Goal: Task Accomplishment & Management: Manage account settings

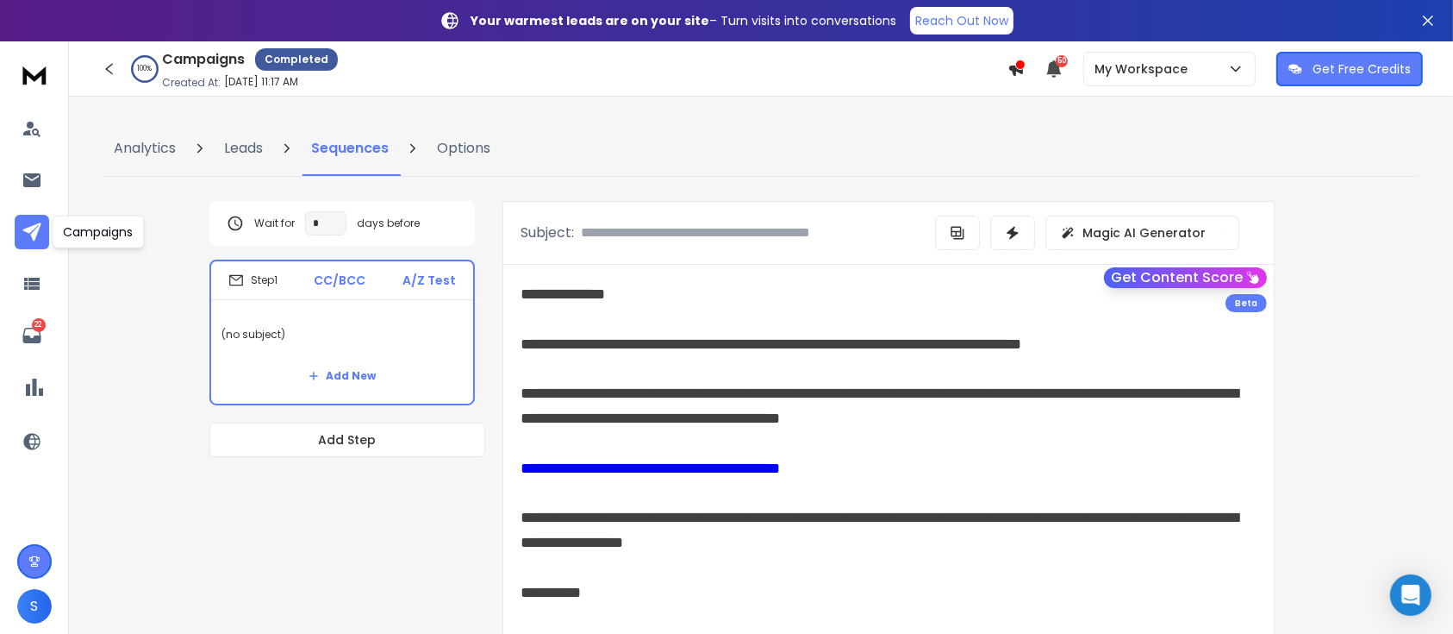
click at [28, 231] on icon at bounding box center [31, 231] width 18 height 18
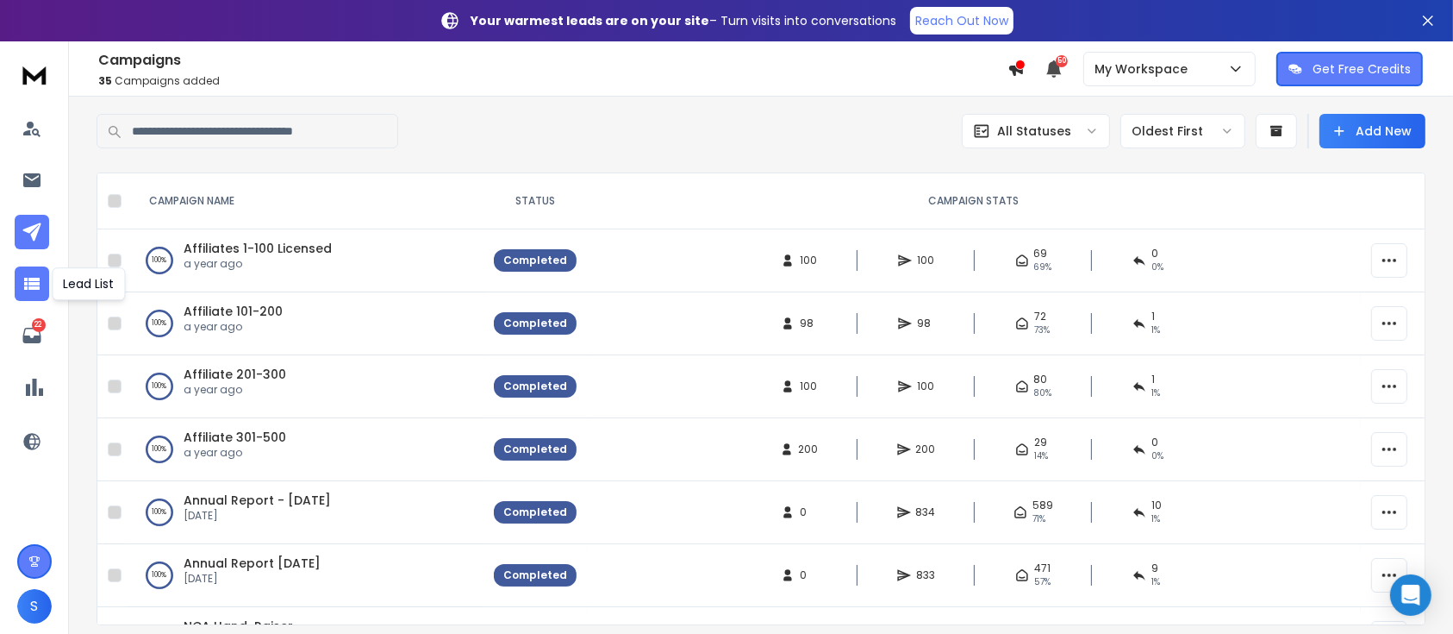
click at [33, 278] on icon at bounding box center [32, 284] width 16 height 12
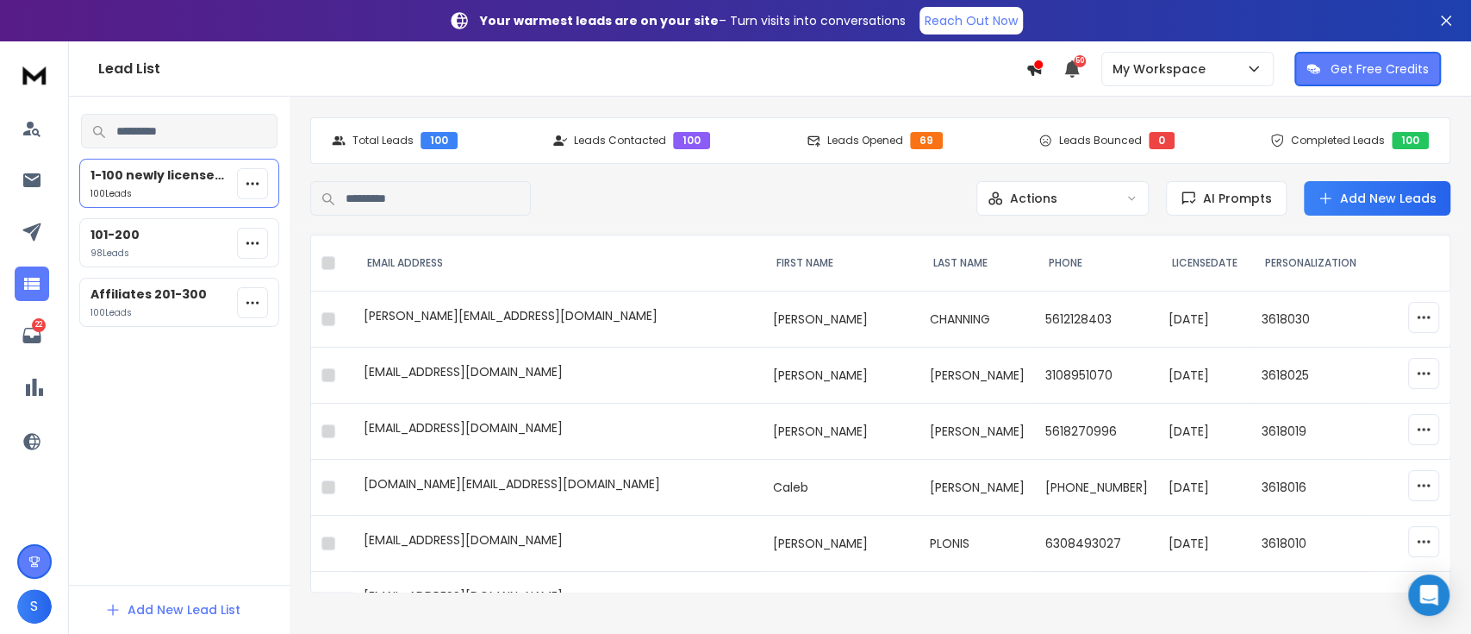
click at [1372, 197] on link "Add New Leads" at bounding box center [1377, 198] width 119 height 17
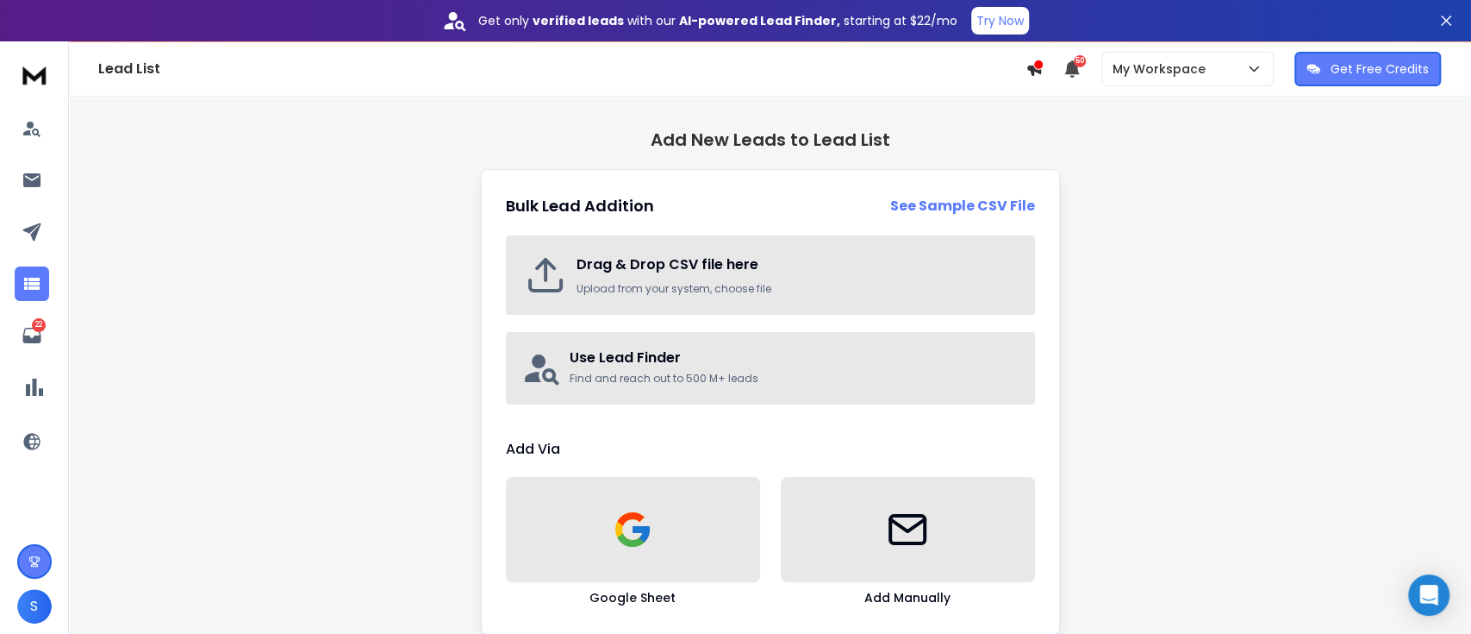
click at [642, 266] on h2 "Drag & Drop CSV file here" at bounding box center [797, 264] width 440 height 21
click at [599, 262] on h2 "Drag & Drop CSV file here" at bounding box center [797, 264] width 440 height 21
type input "**********"
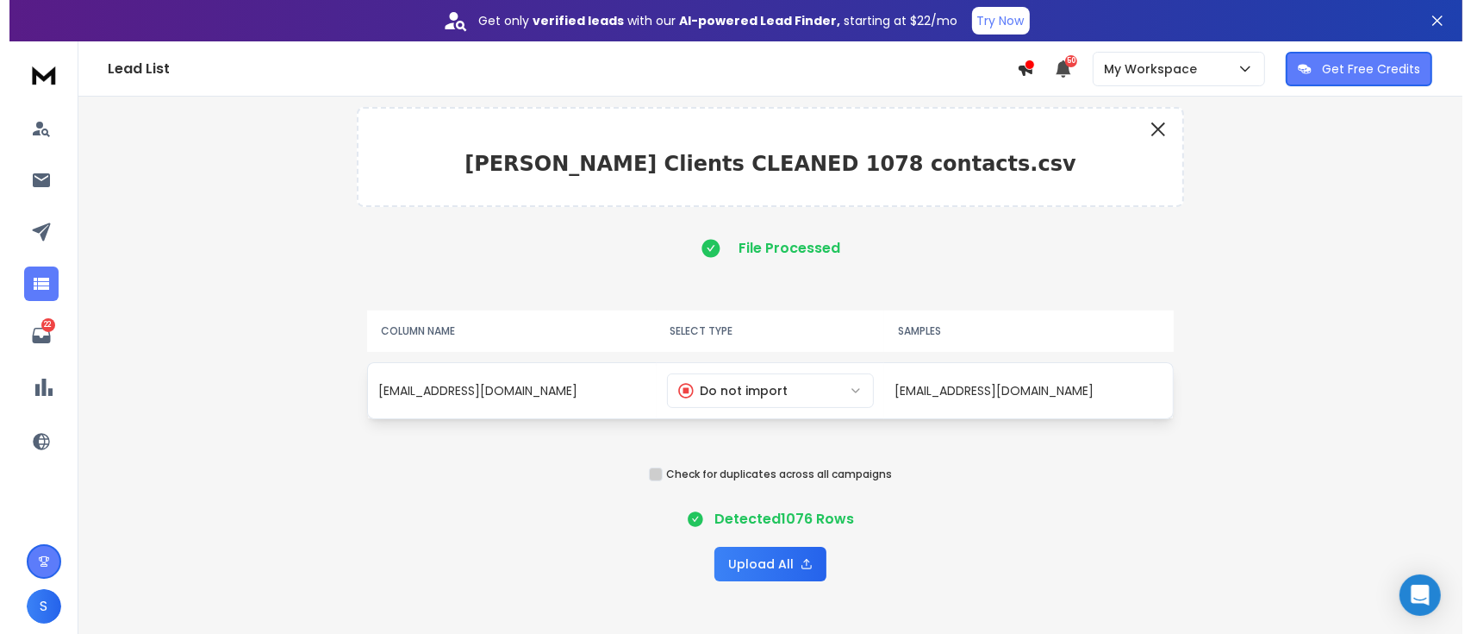
scroll to position [170, 0]
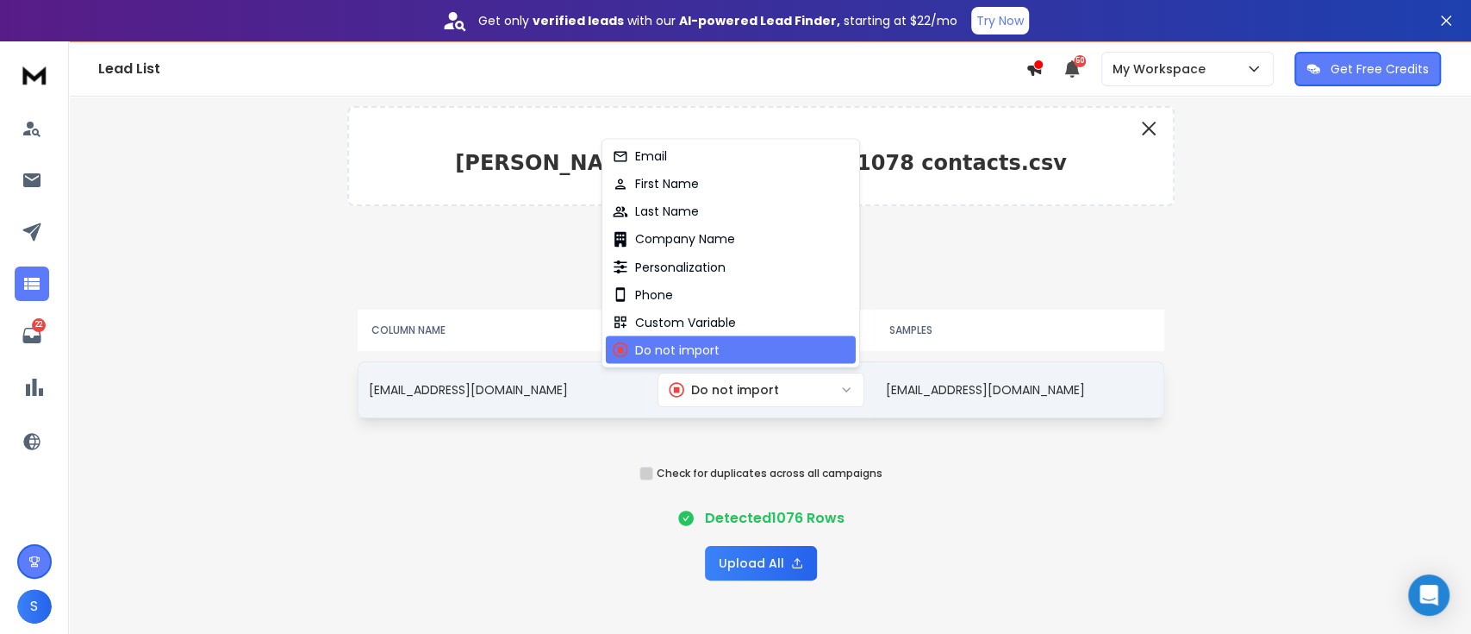
click at [669, 387] on div "Do not import" at bounding box center [724, 389] width 110 height 17
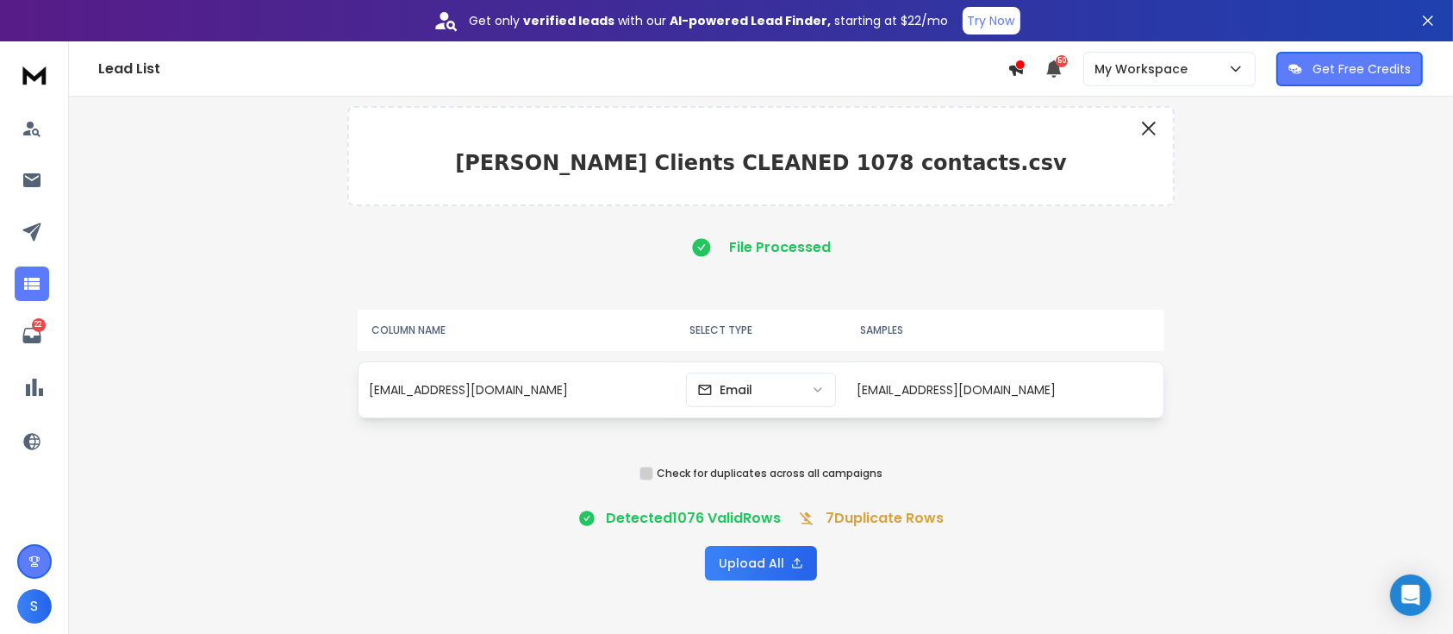
click at [747, 557] on button "Upload All" at bounding box center [761, 563] width 112 height 34
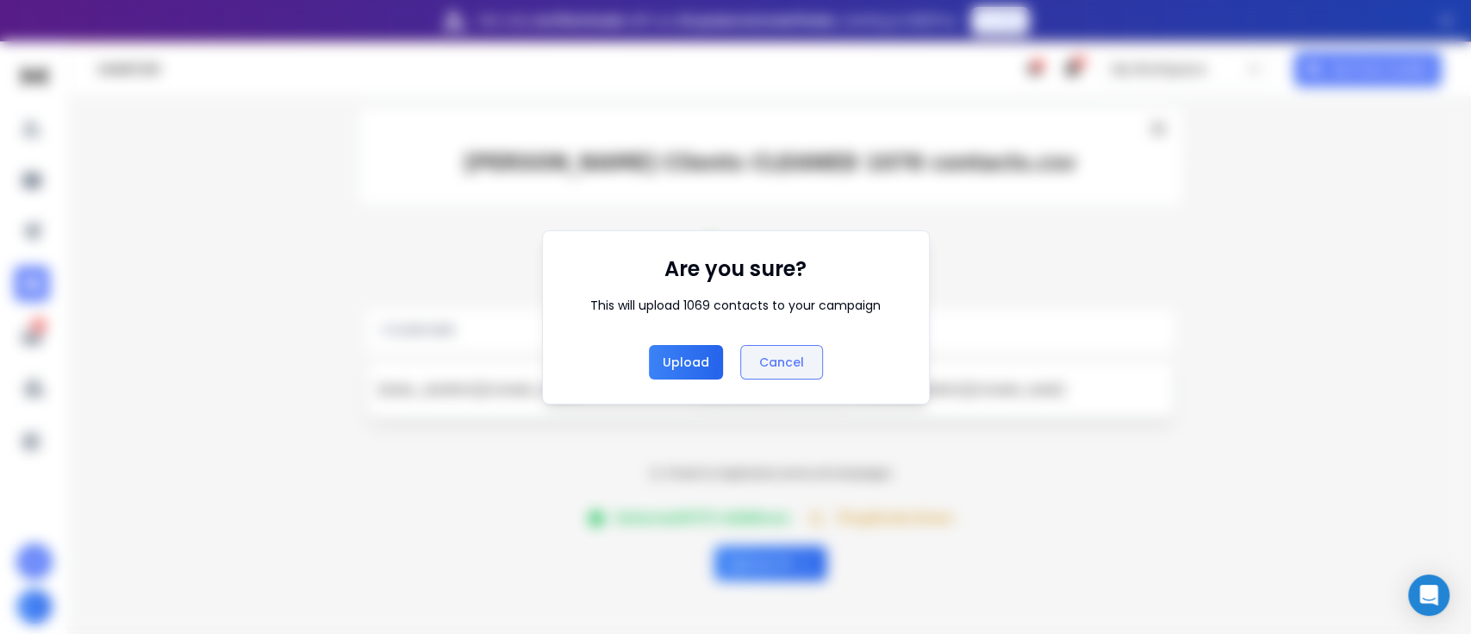
click at [677, 365] on button "Upload" at bounding box center [686, 362] width 74 height 34
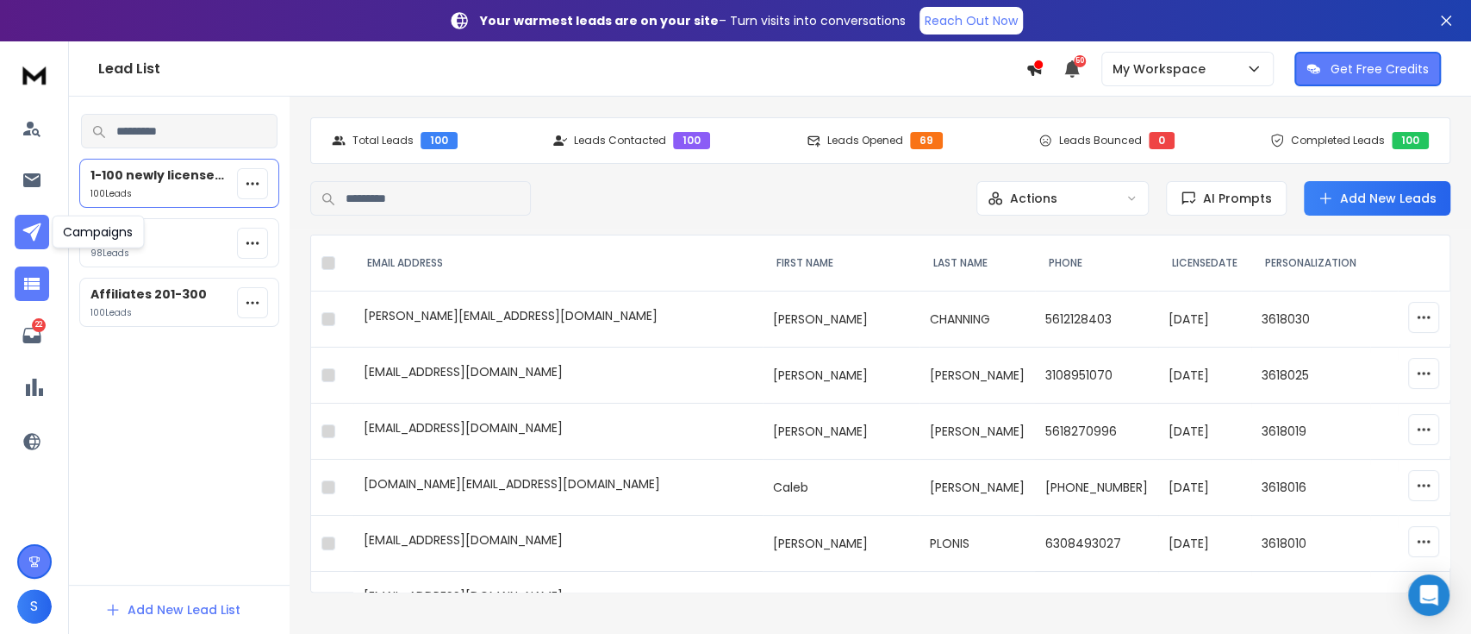
click at [32, 228] on icon at bounding box center [31, 231] width 18 height 18
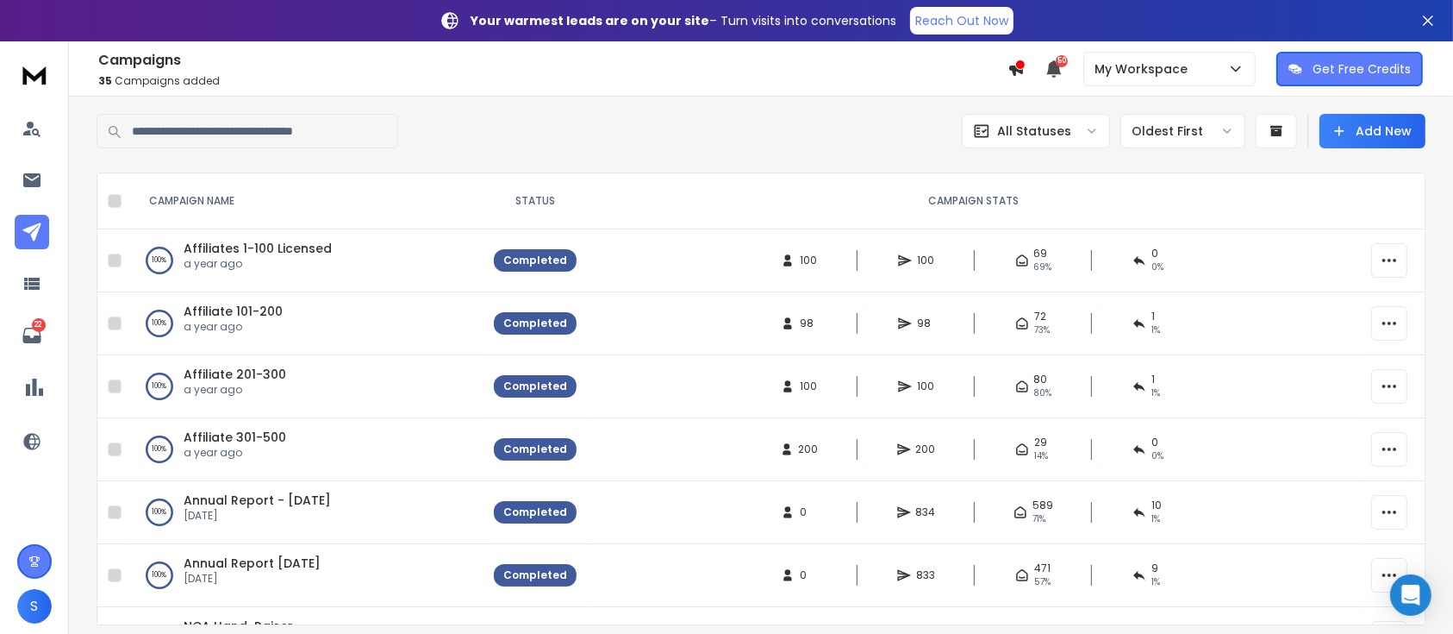
click at [40, 225] on icon at bounding box center [31, 231] width 18 height 18
click at [1358, 128] on button "Add New" at bounding box center [1373, 131] width 106 height 34
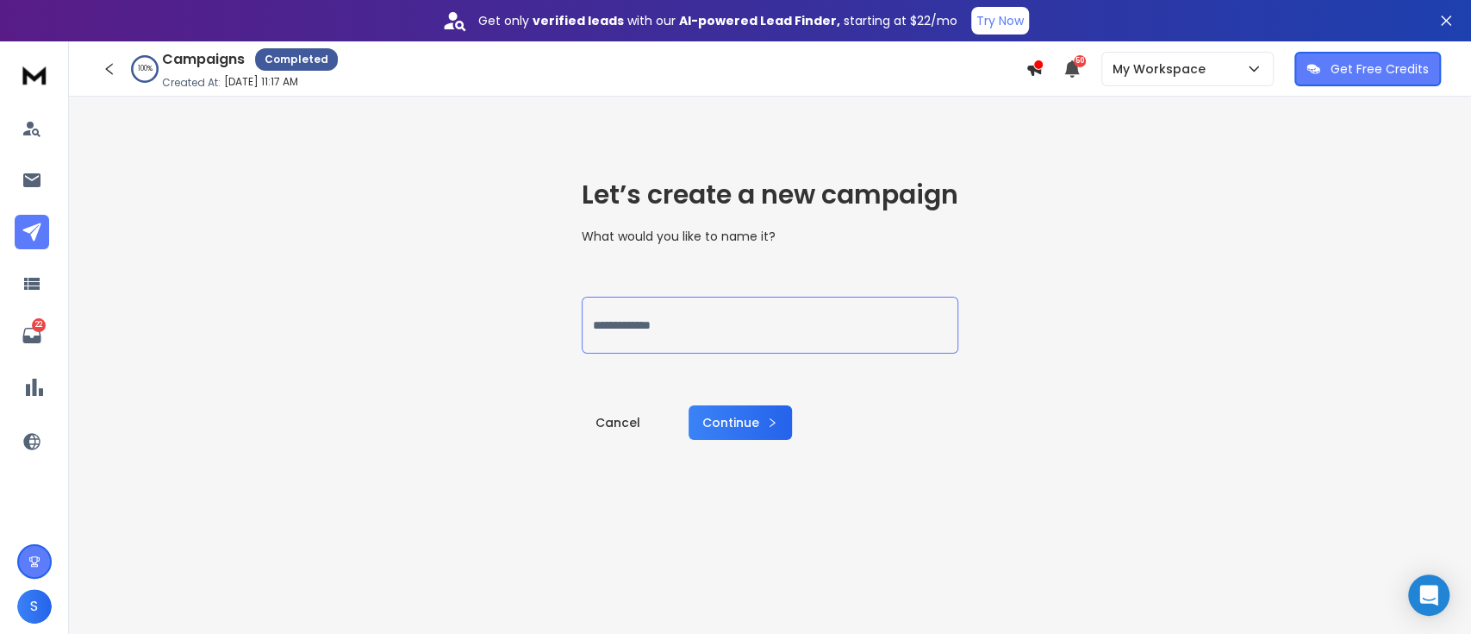
click at [594, 327] on input at bounding box center [770, 325] width 377 height 57
type input "**********"
click at [706, 417] on button "Continue" at bounding box center [740, 422] width 103 height 34
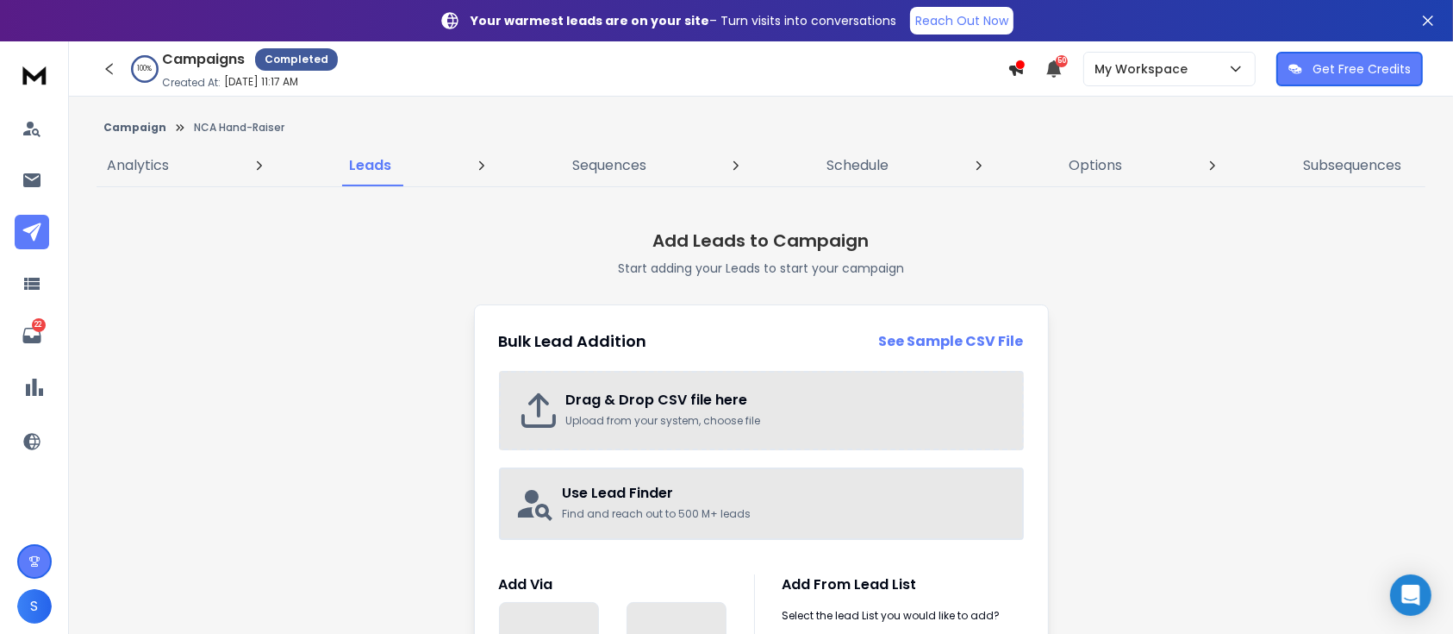
click at [593, 398] on h2 "Drag & Drop CSV file here" at bounding box center [785, 400] width 439 height 21
type input "**********"
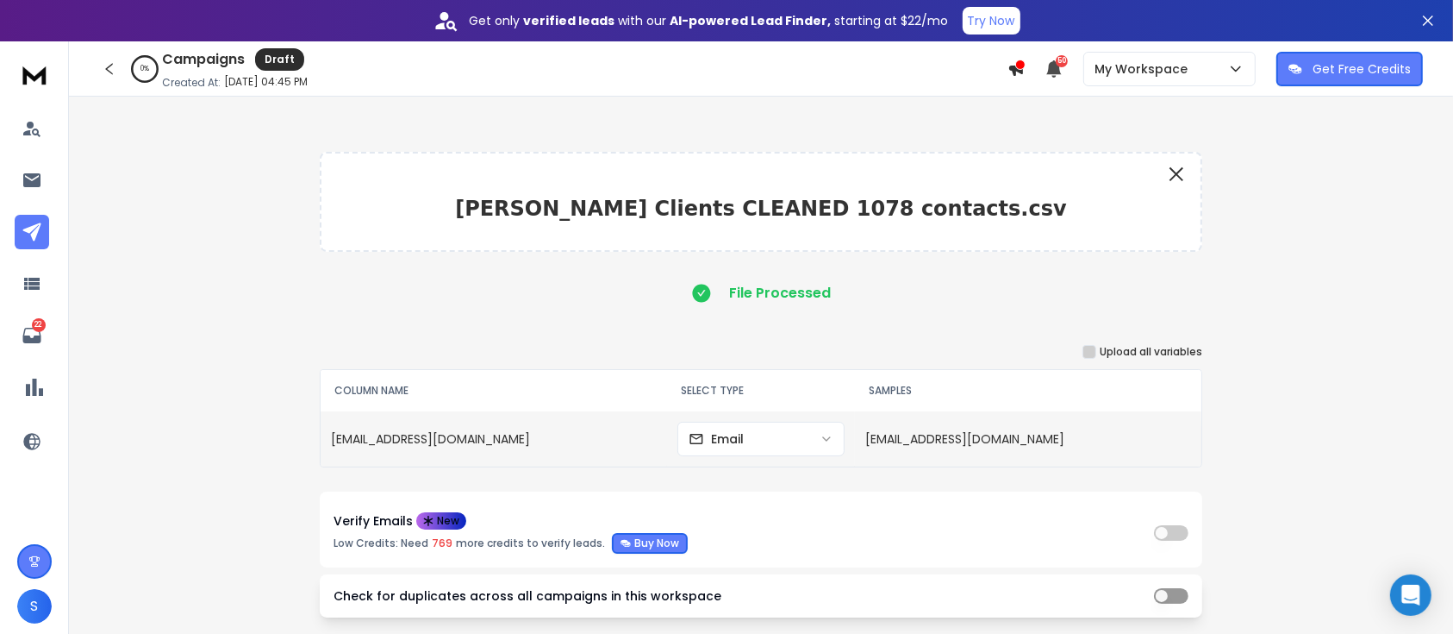
scroll to position [100, 0]
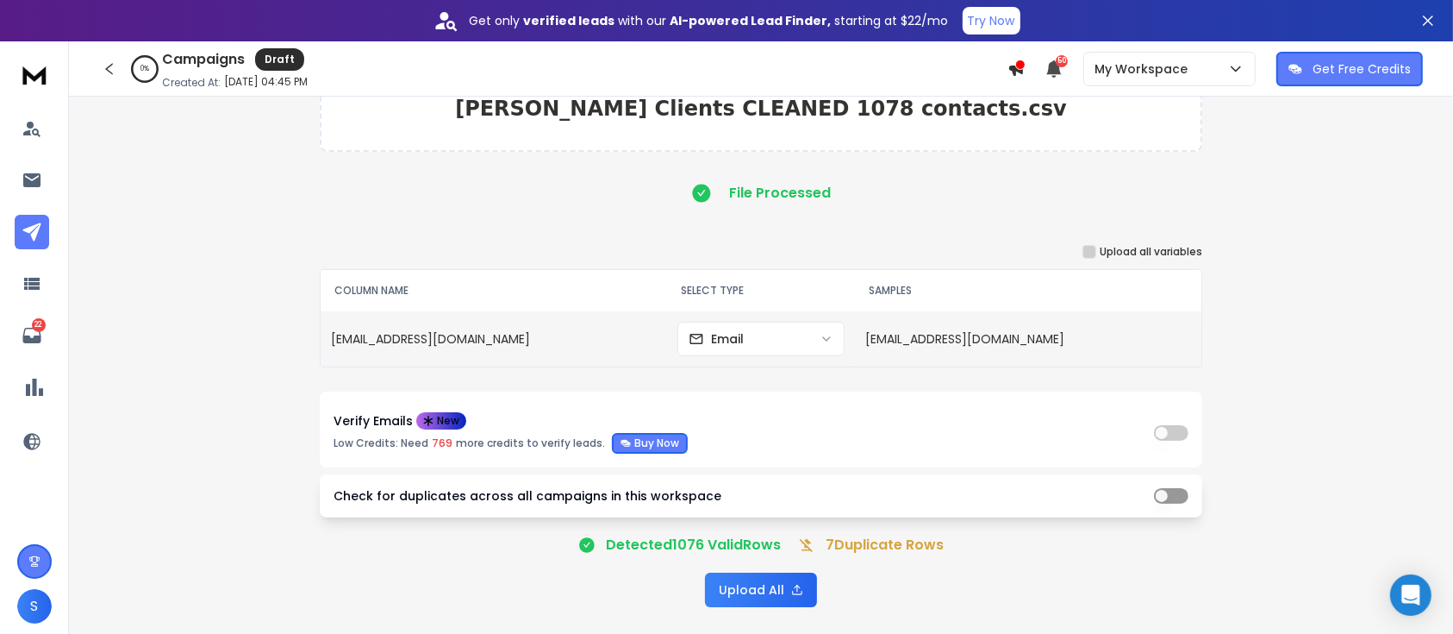
click at [745, 584] on button "Upload All" at bounding box center [761, 589] width 112 height 34
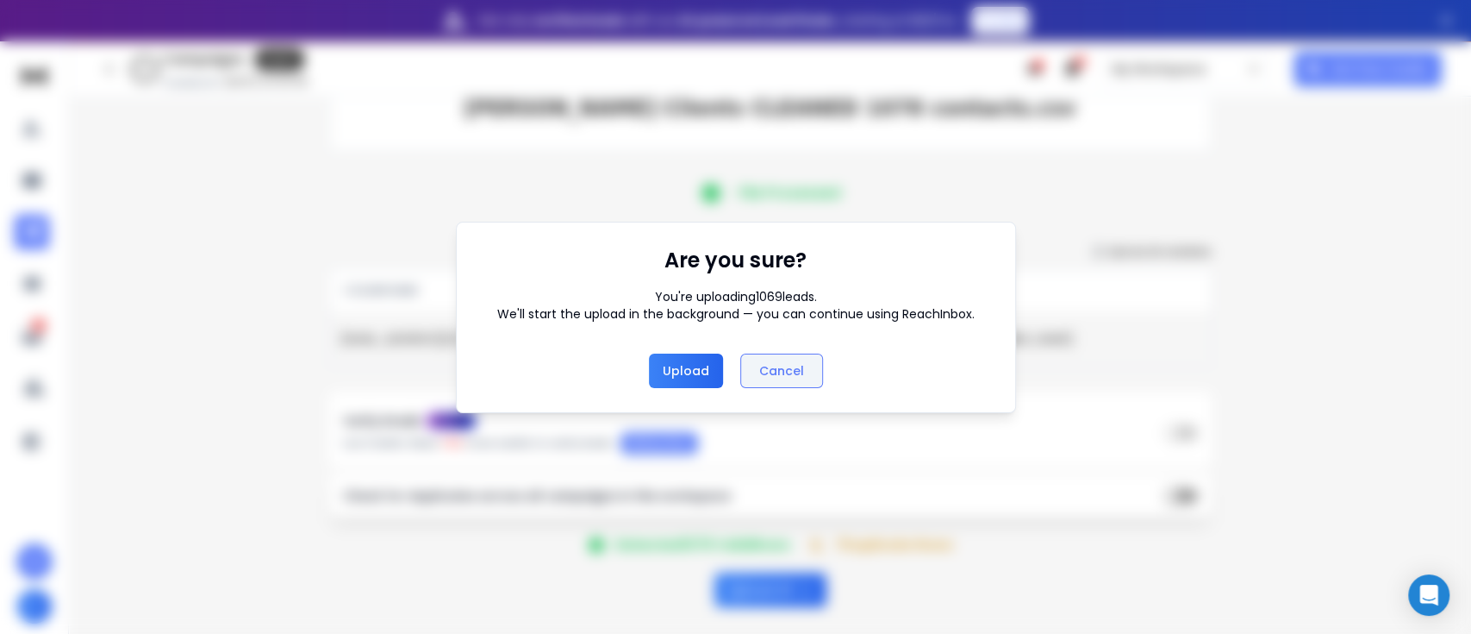
click at [675, 369] on button "Upload" at bounding box center [686, 370] width 74 height 34
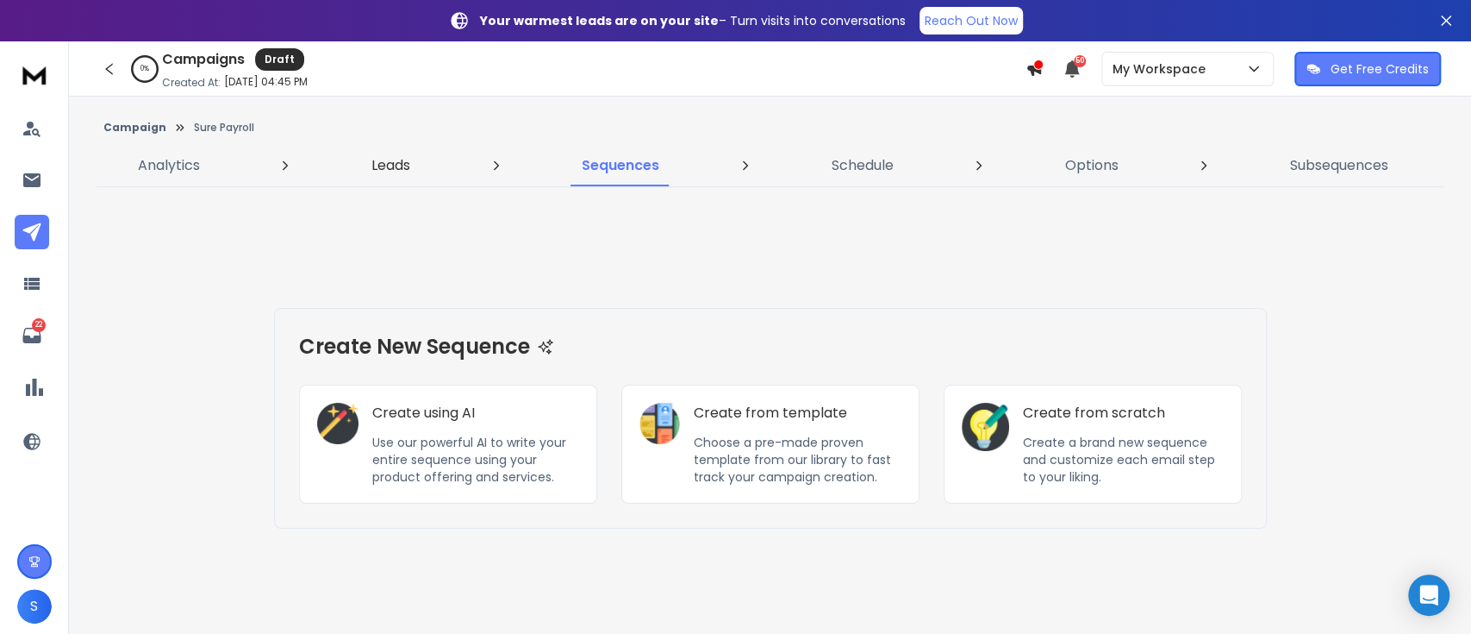
click at [393, 162] on p "Leads" at bounding box center [391, 165] width 39 height 21
